Goal: Check status: Check status

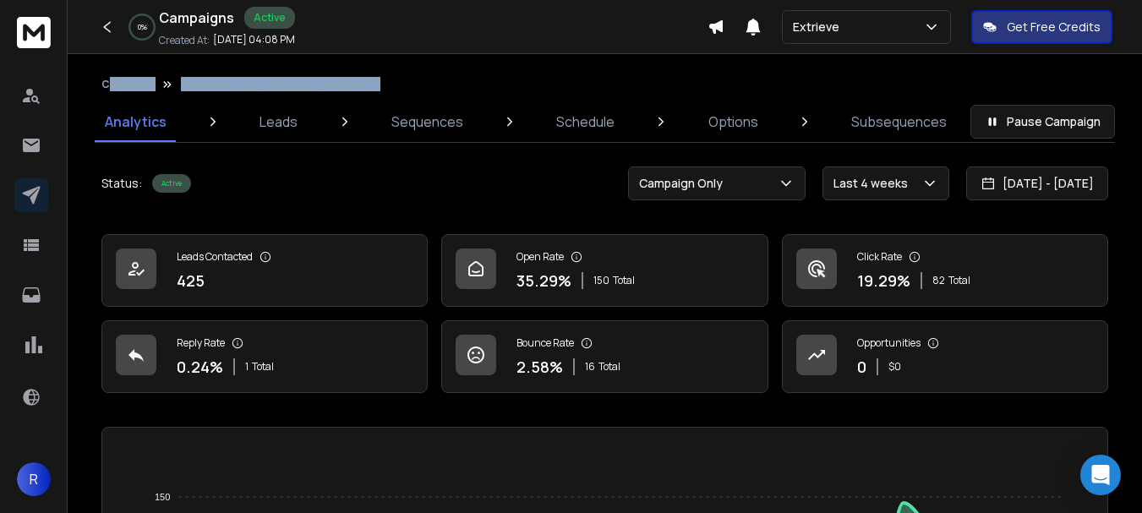
drag, startPoint x: 373, startPoint y: 84, endPoint x: 106, endPoint y: 85, distance: 267.1
click at [106, 85] on div "Campaign Manufacturing_Campaign_Playbook (1)" at bounding box center [604, 85] width 1007 height 14
click at [576, 27] on div "0 % Campaigns Active Created At: [DATE] 04:08 PM Extrieve Get Free Credits" at bounding box center [571, 27] width 1142 height 54
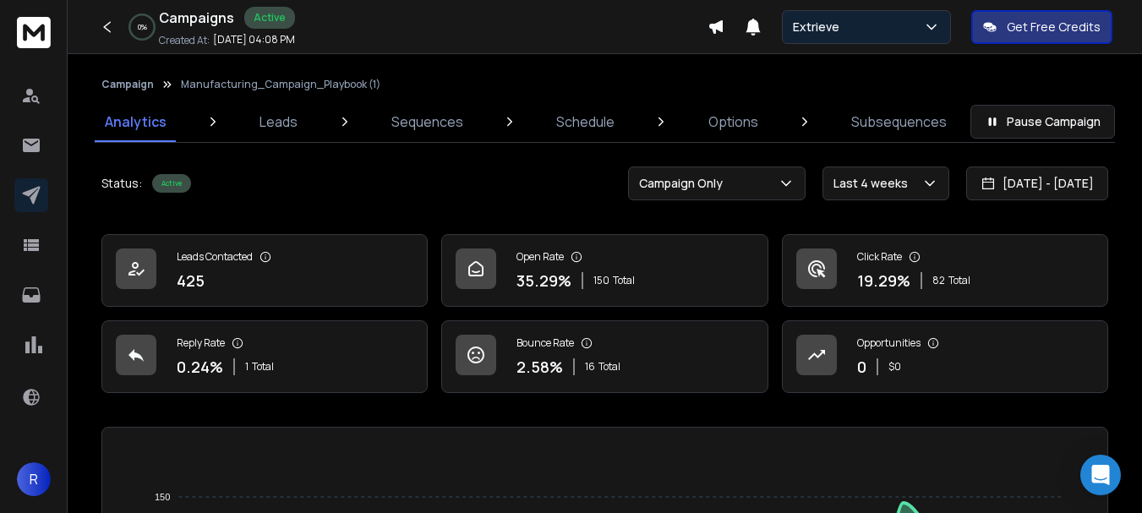
click at [933, 23] on icon "button" at bounding box center [931, 27] width 17 height 17
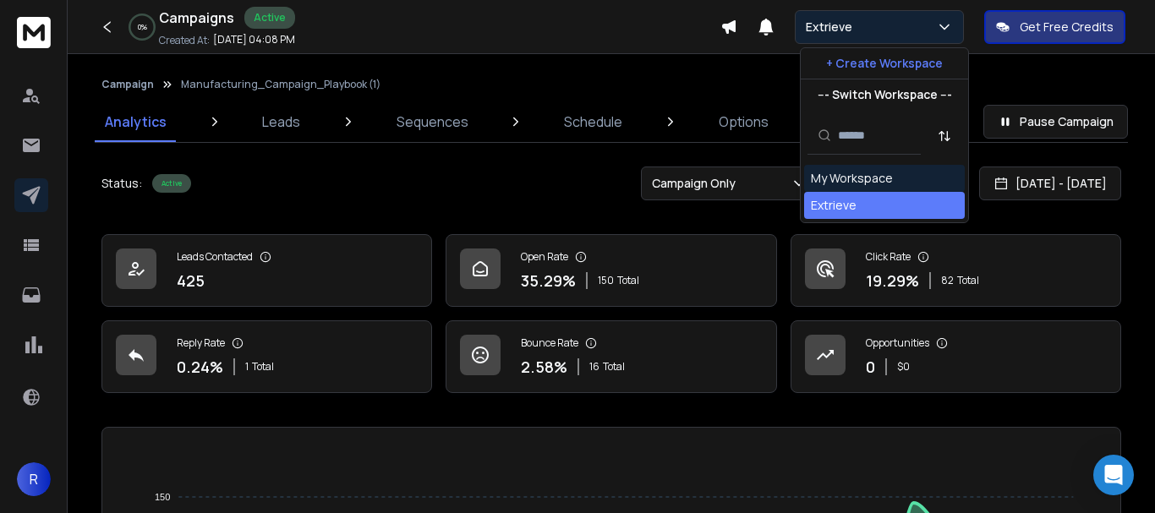
click at [947, 23] on icon "button" at bounding box center [944, 27] width 17 height 17
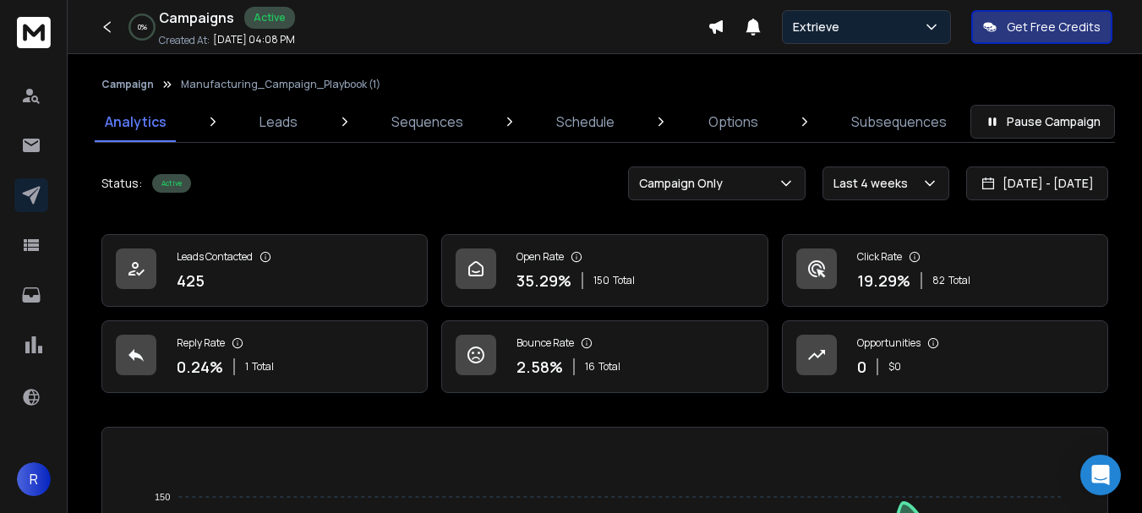
click at [935, 24] on icon "button" at bounding box center [931, 27] width 17 height 17
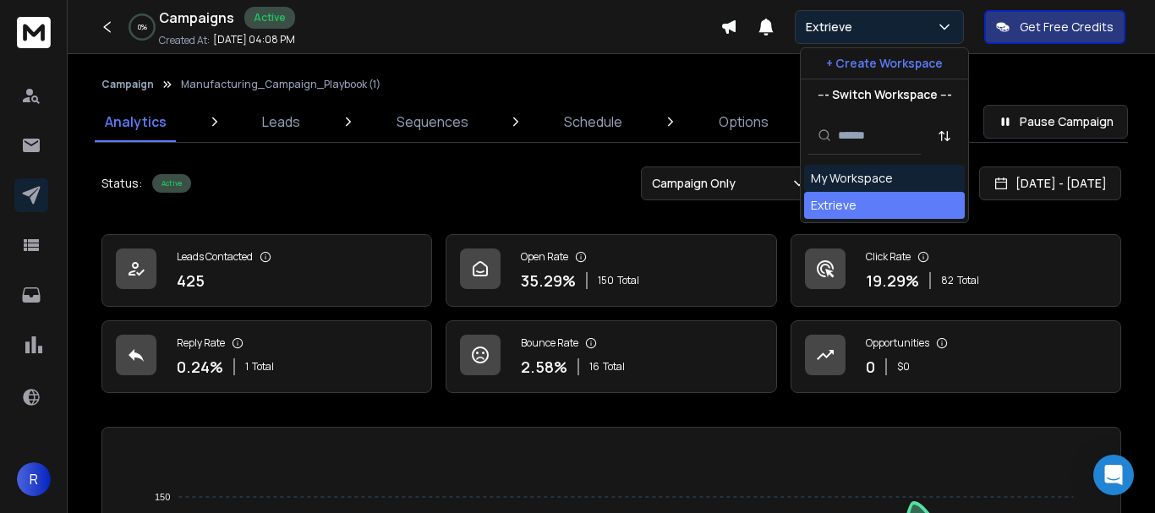
click at [951, 23] on icon "button" at bounding box center [944, 27] width 17 height 17
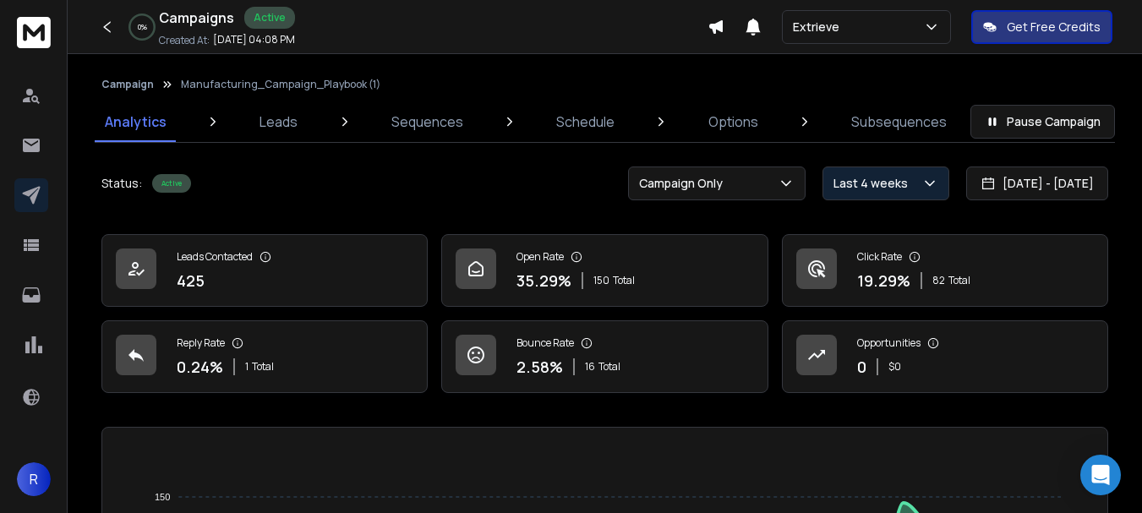
click at [871, 183] on div "Last 4 weeks" at bounding box center [885, 183] width 105 height 17
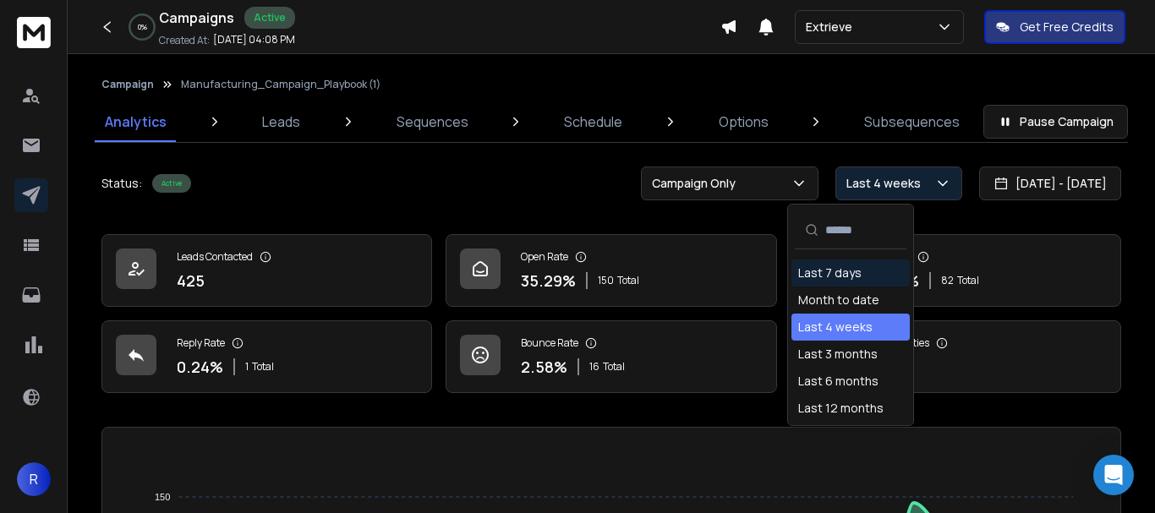
click at [881, 181] on div "Last 4 weeks" at bounding box center [898, 183] width 105 height 17
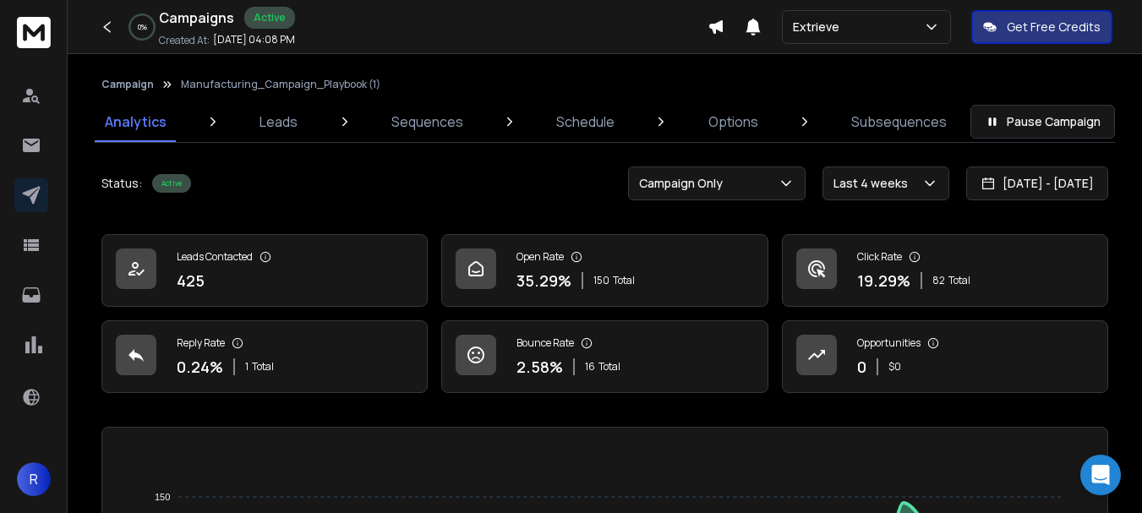
scroll to position [85, 0]
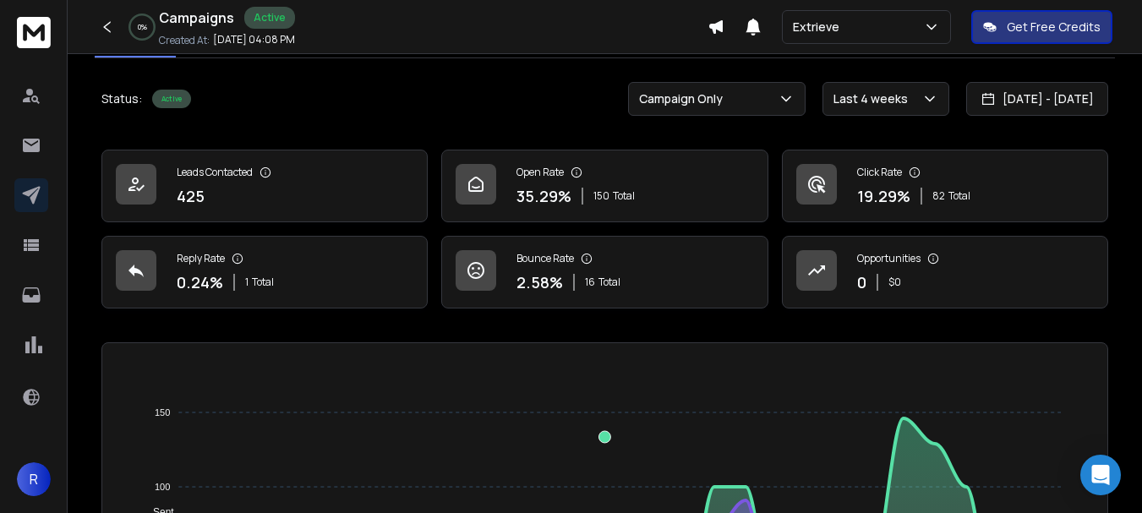
drag, startPoint x: 141, startPoint y: 372, endPoint x: 749, endPoint y: 387, distance: 607.9
click at [739, 390] on div "Sent Total Opens Unique Opens Links Clicked Total Replies" at bounding box center [604, 444] width 929 height 148
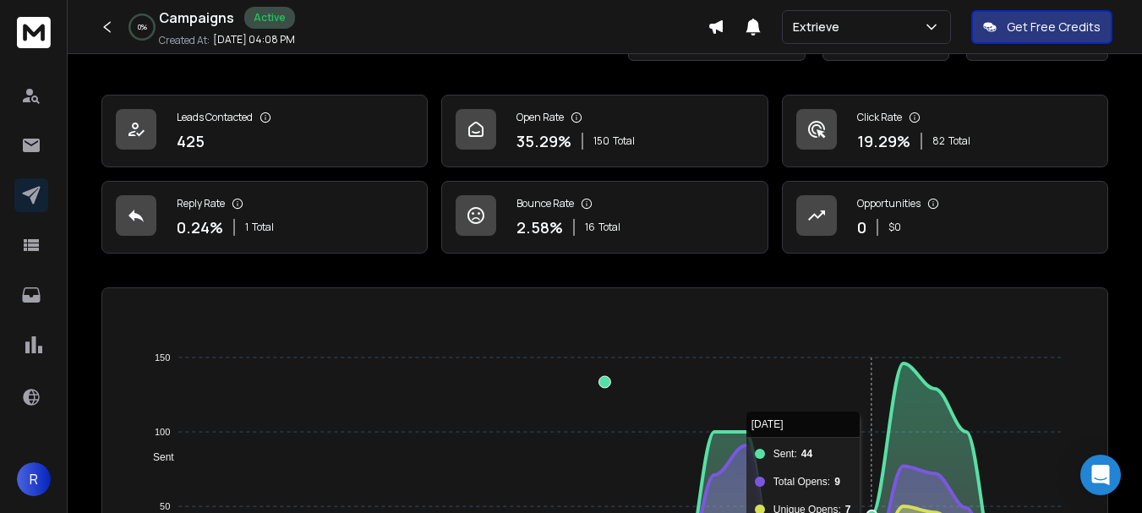
scroll to position [169, 0]
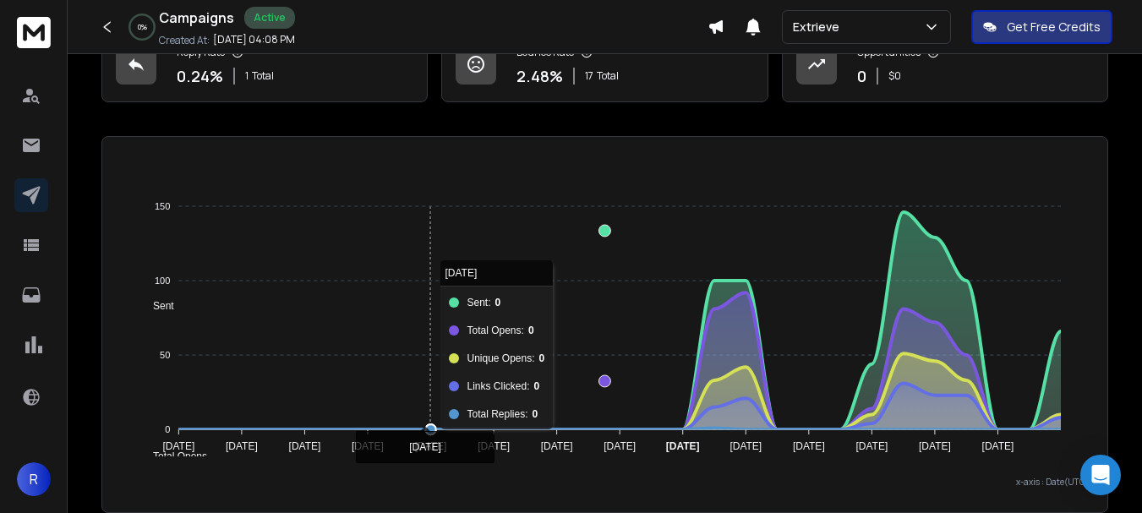
scroll to position [338, 0]
